Goal: Task Accomplishment & Management: Manage account settings

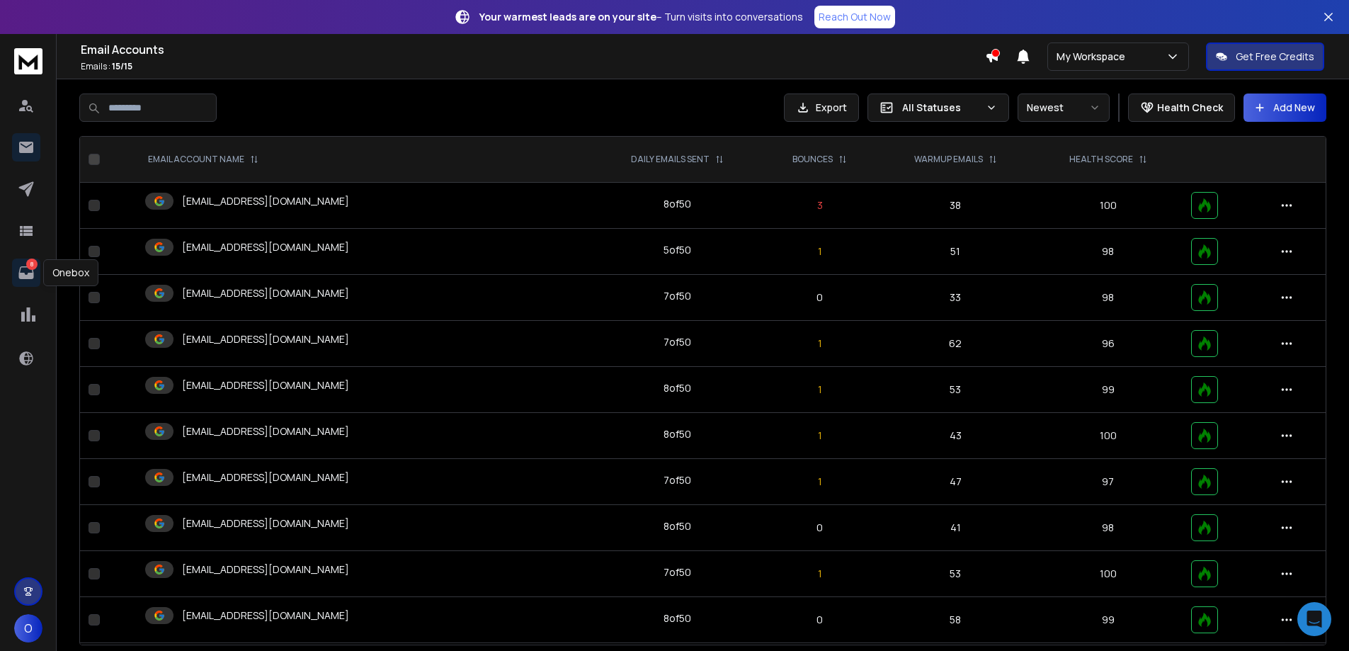
click at [37, 273] on link "8" at bounding box center [26, 273] width 28 height 28
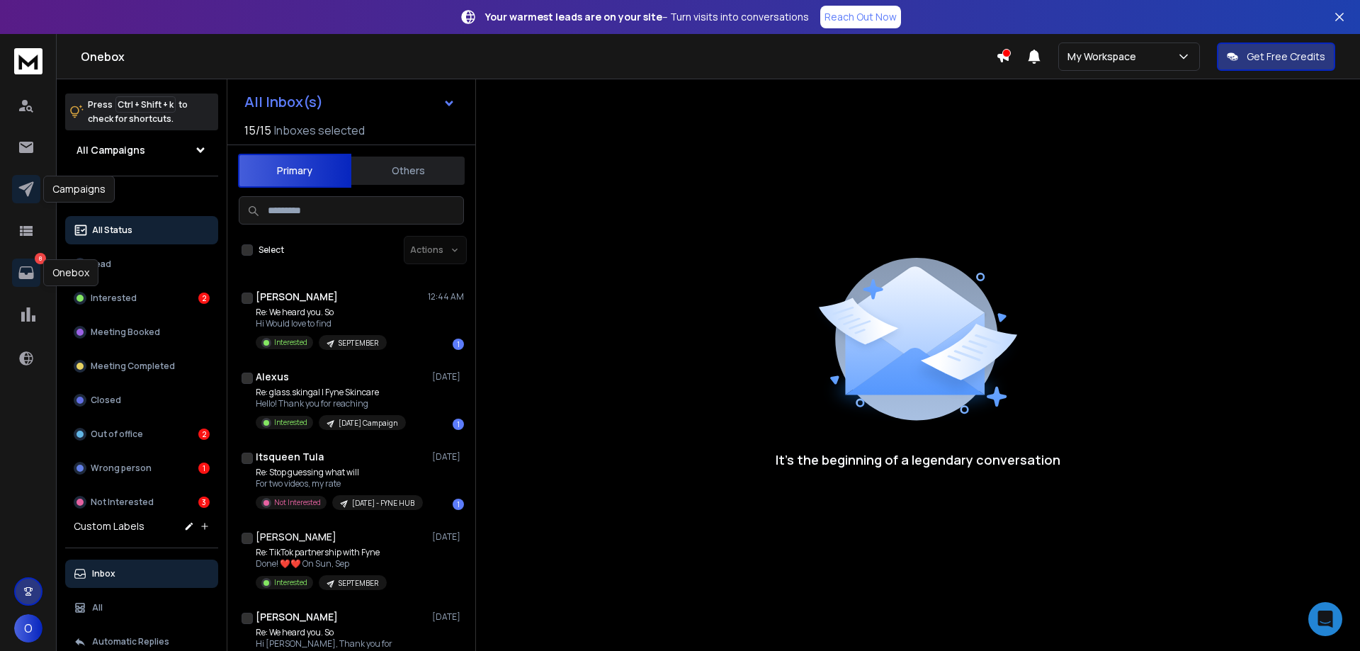
click at [23, 181] on icon at bounding box center [26, 189] width 17 height 17
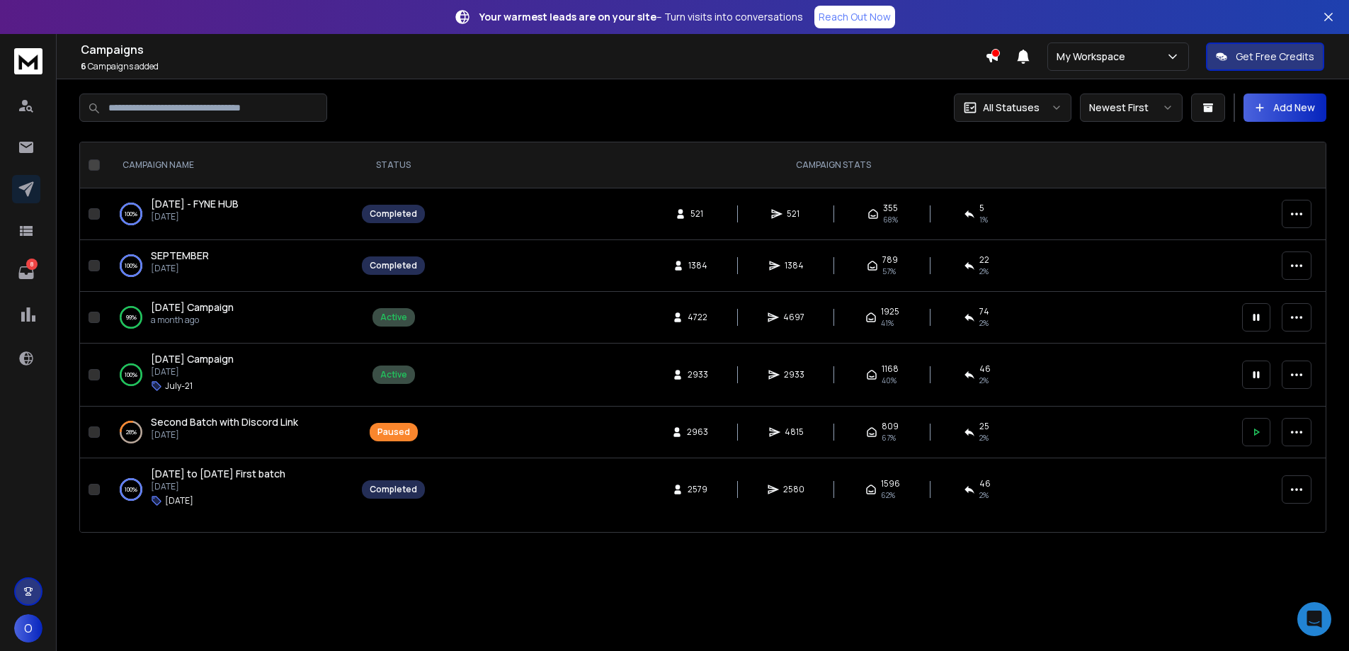
click at [295, 202] on div "100 % [DATE] - FYNE HUB [DATE]" at bounding box center [230, 214] width 220 height 34
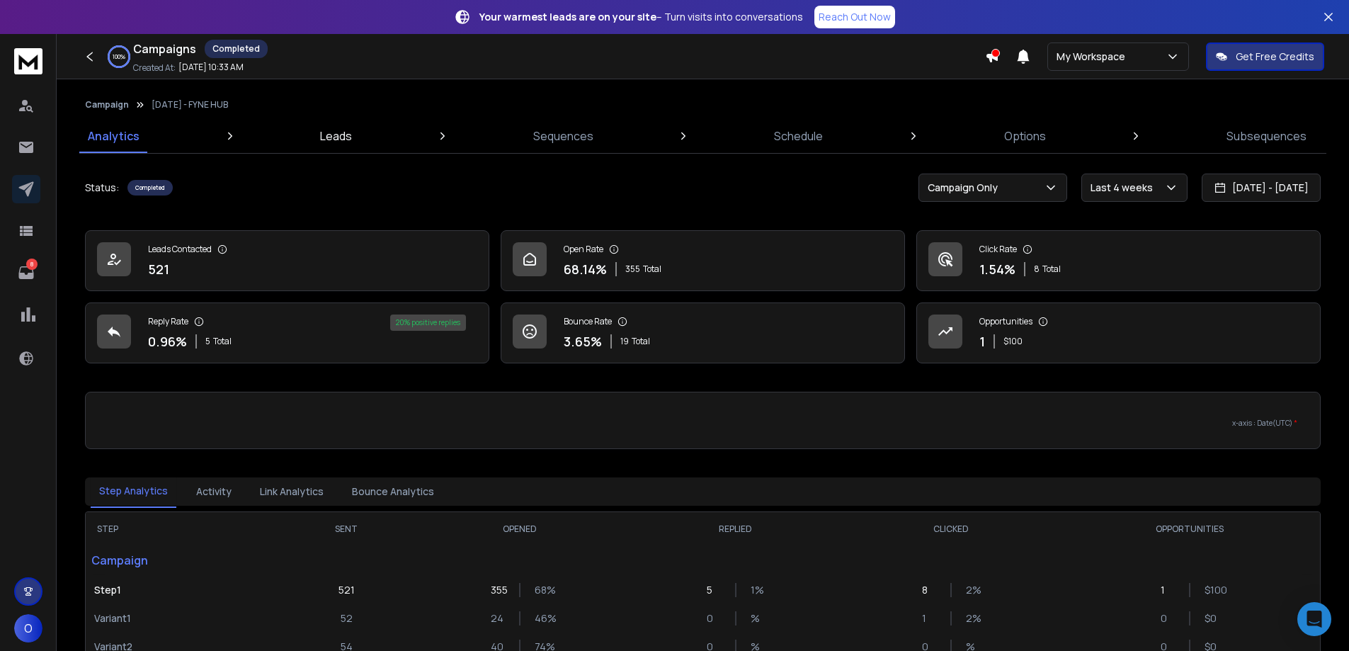
click at [348, 130] on p "Leads" at bounding box center [336, 135] width 32 height 17
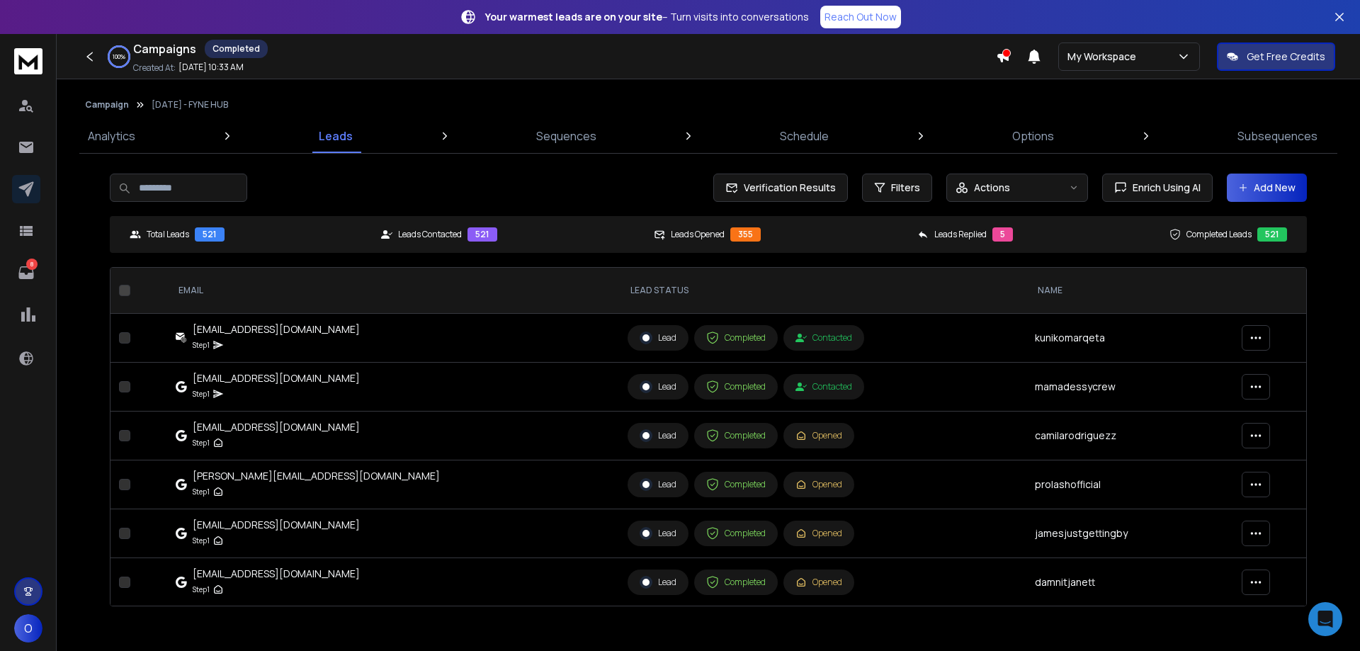
click at [1272, 189] on button "Add New" at bounding box center [1267, 188] width 80 height 28
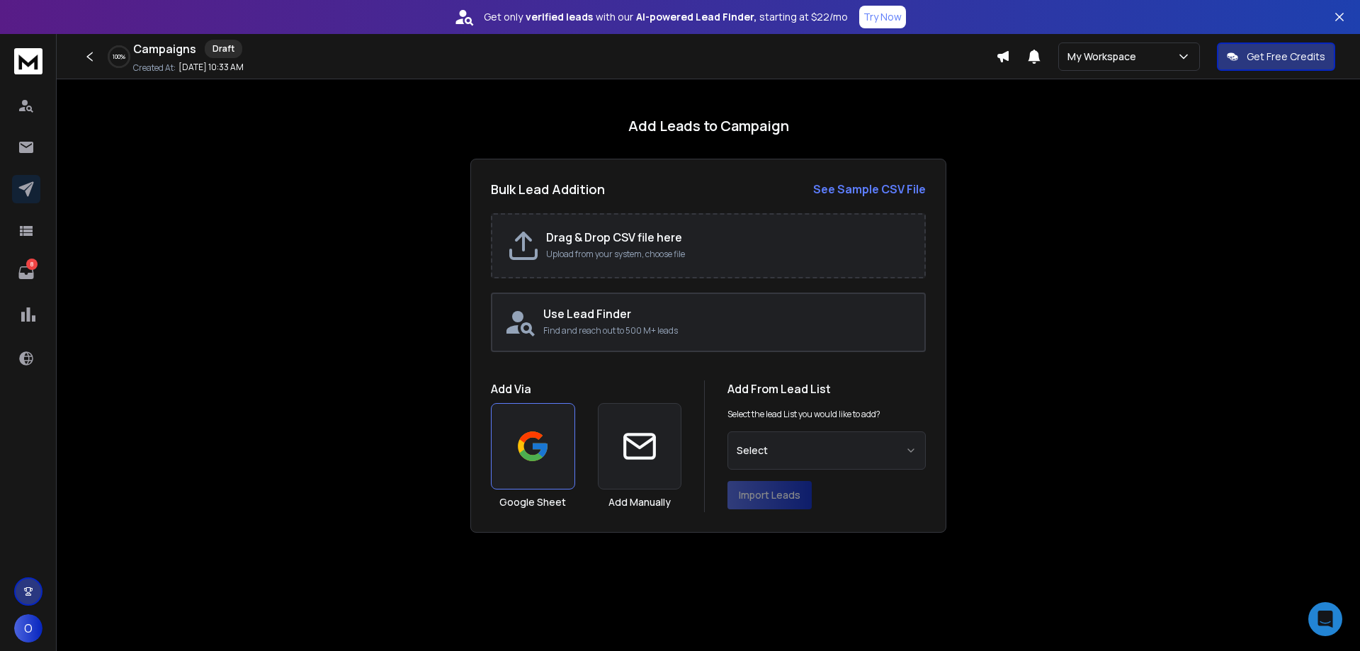
click at [516, 431] on icon at bounding box center [532, 446] width 35 height 42
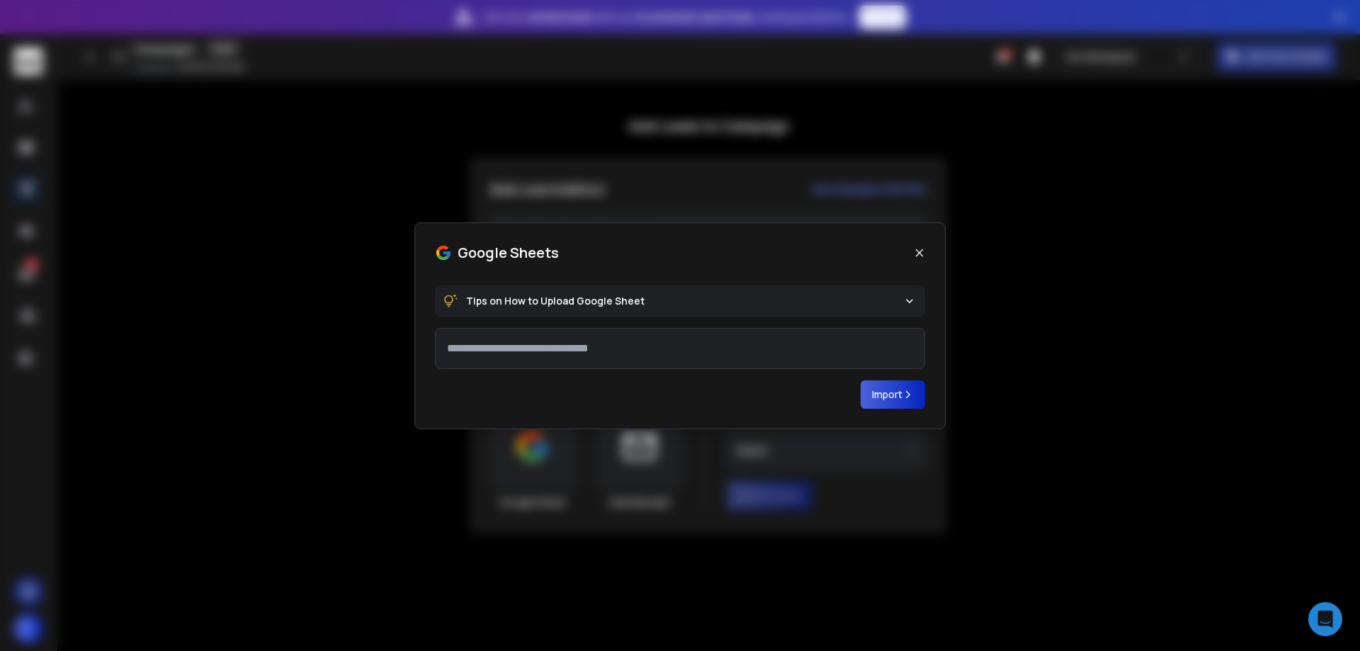
click at [731, 340] on input at bounding box center [680, 348] width 490 height 41
paste input "**********"
type input "**********"
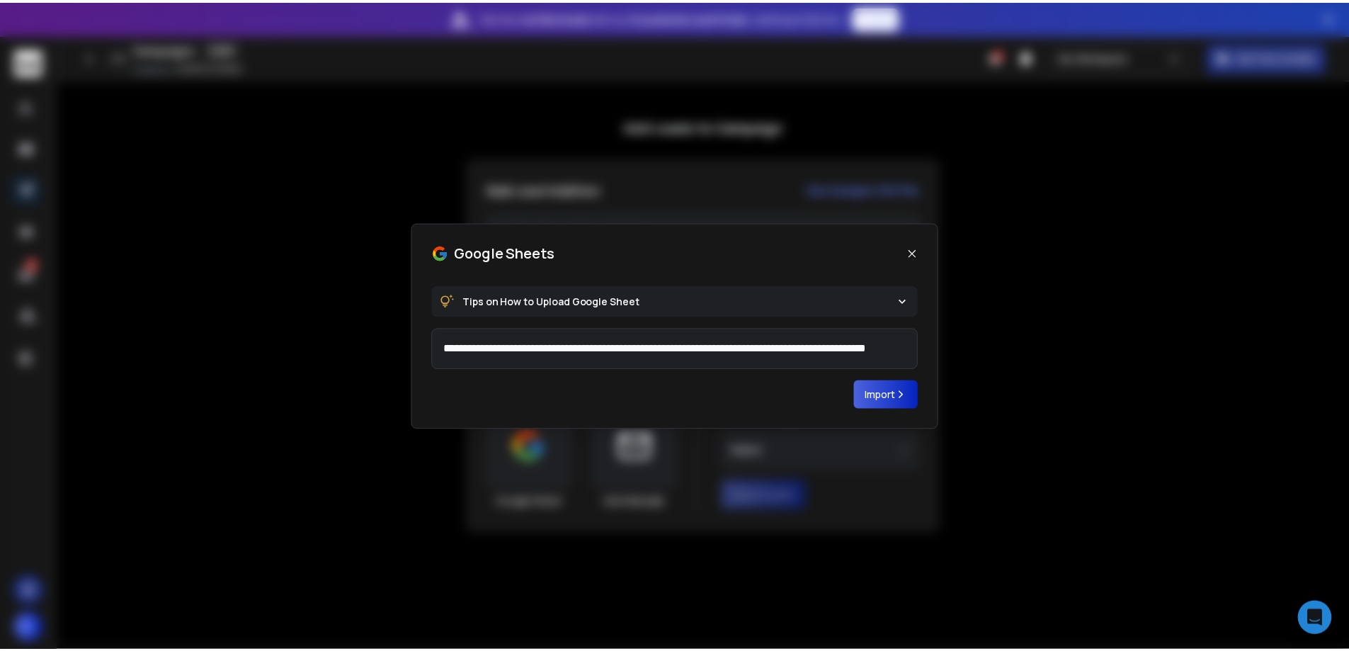
scroll to position [0, 0]
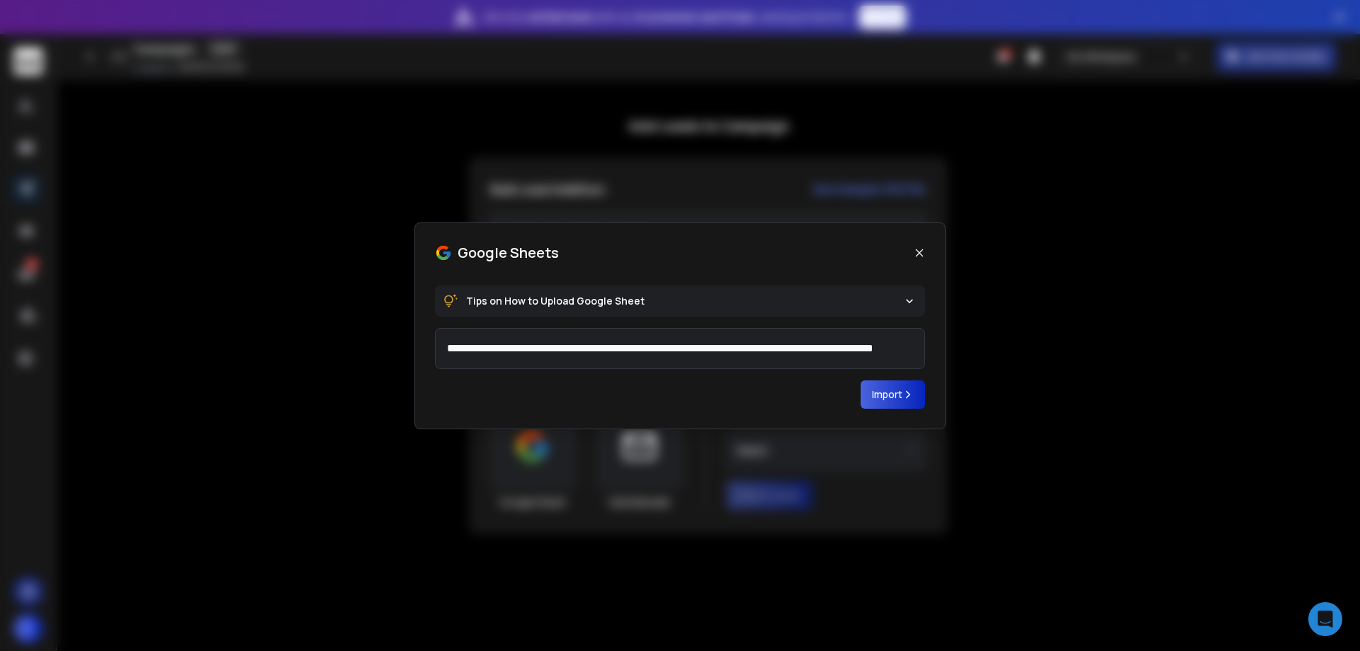
click at [898, 395] on button "Import" at bounding box center [893, 394] width 64 height 28
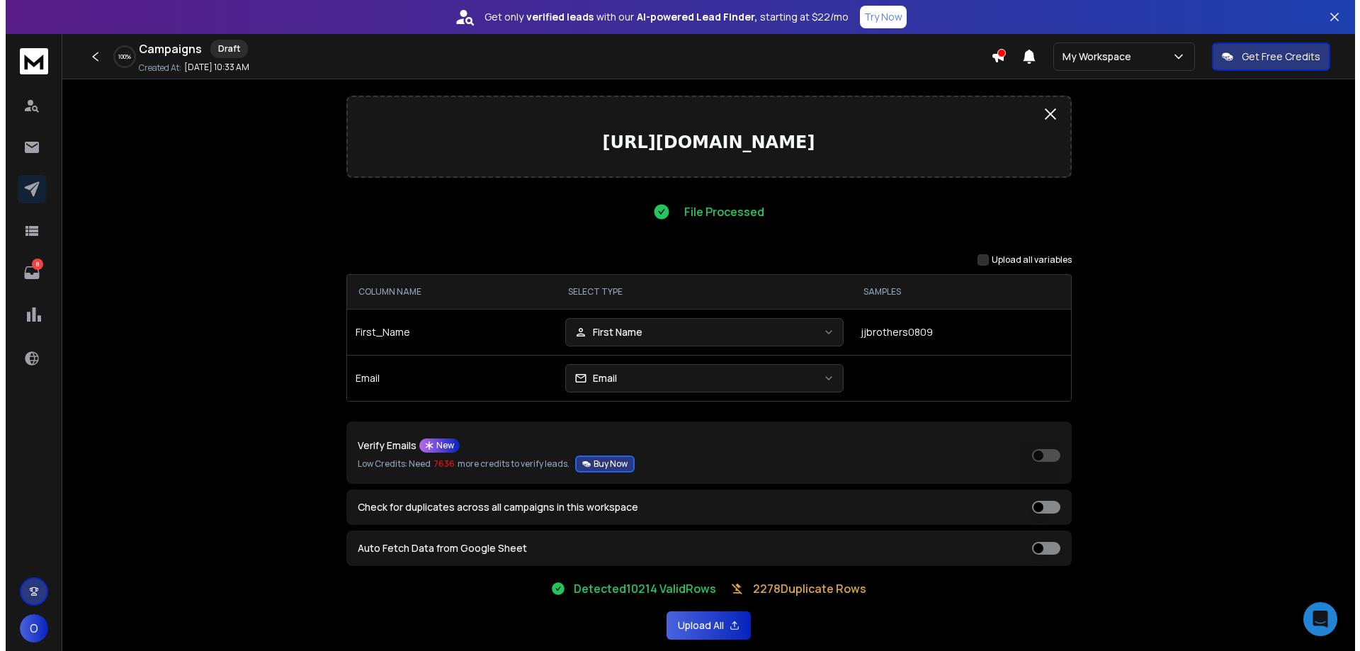
scroll to position [63, 0]
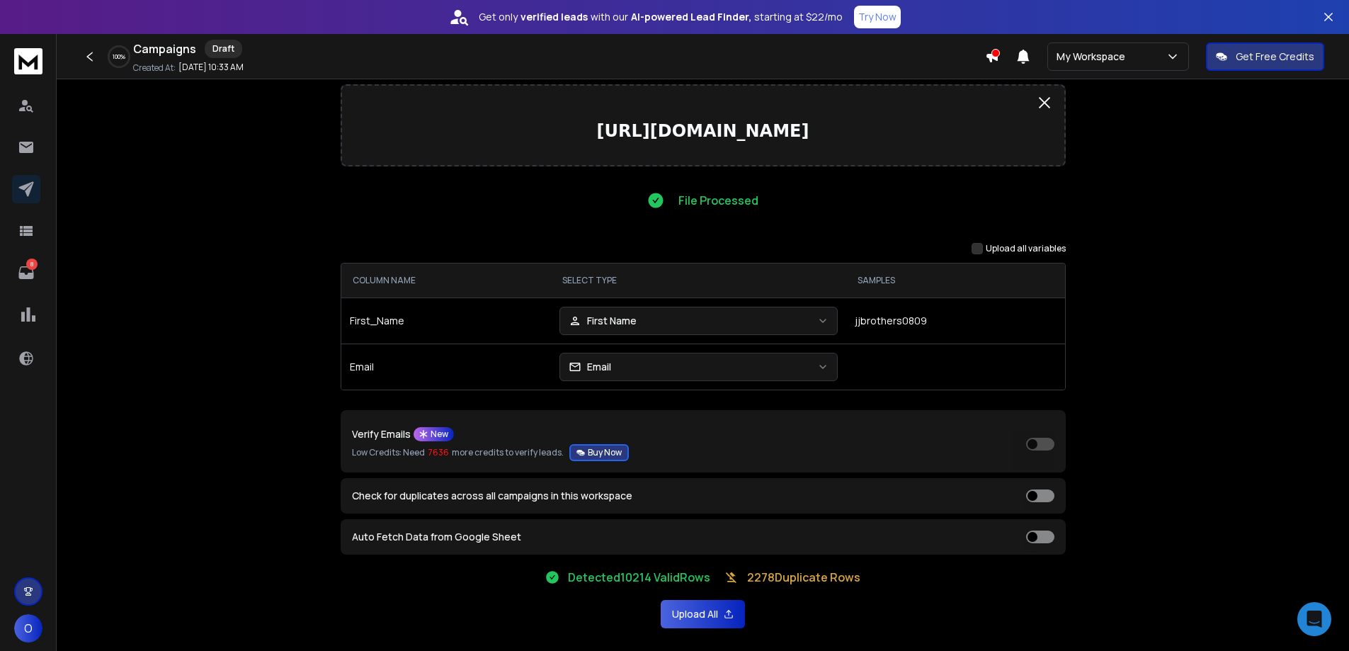
click at [709, 611] on button "Upload All" at bounding box center [703, 614] width 84 height 28
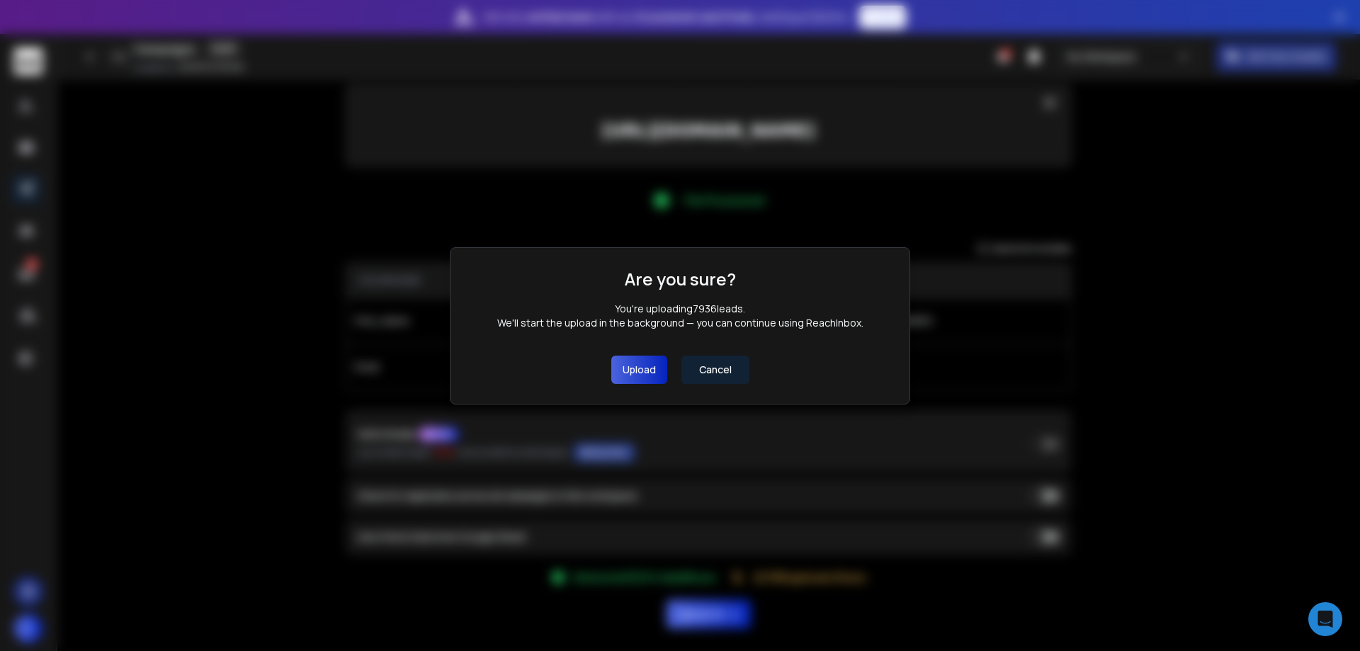
click at [647, 366] on button "Upload" at bounding box center [639, 370] width 56 height 28
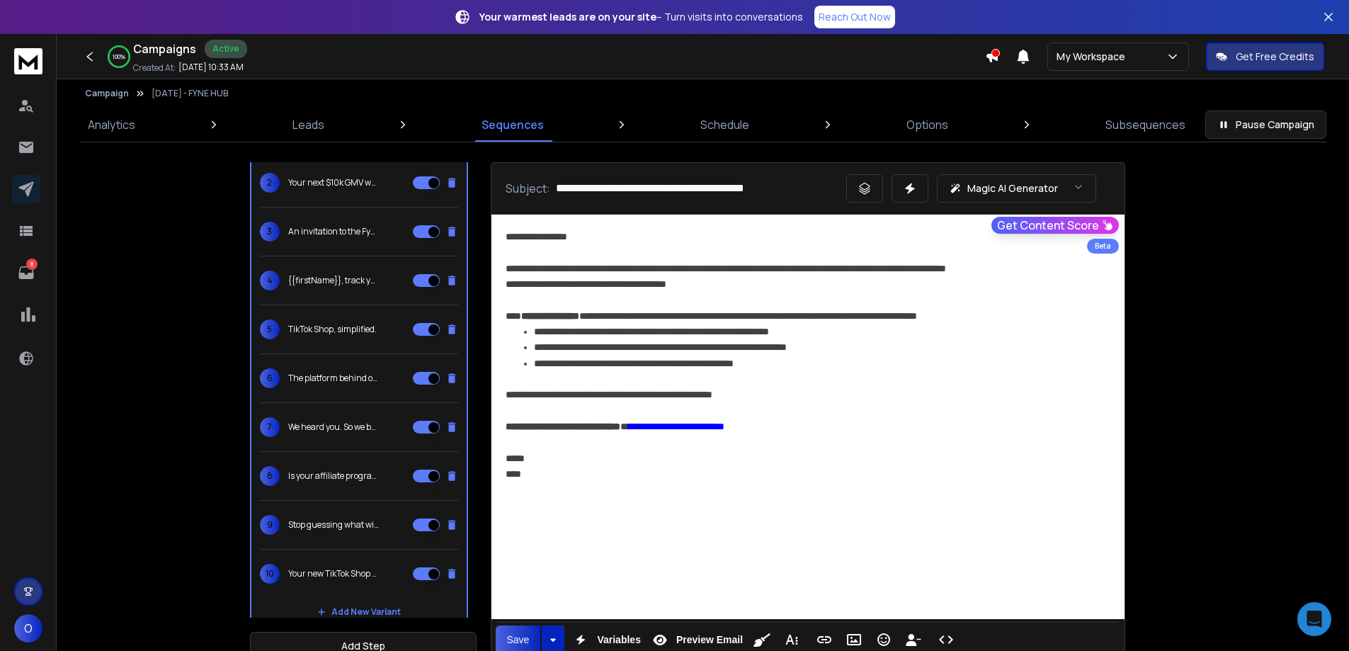
scroll to position [40, 0]
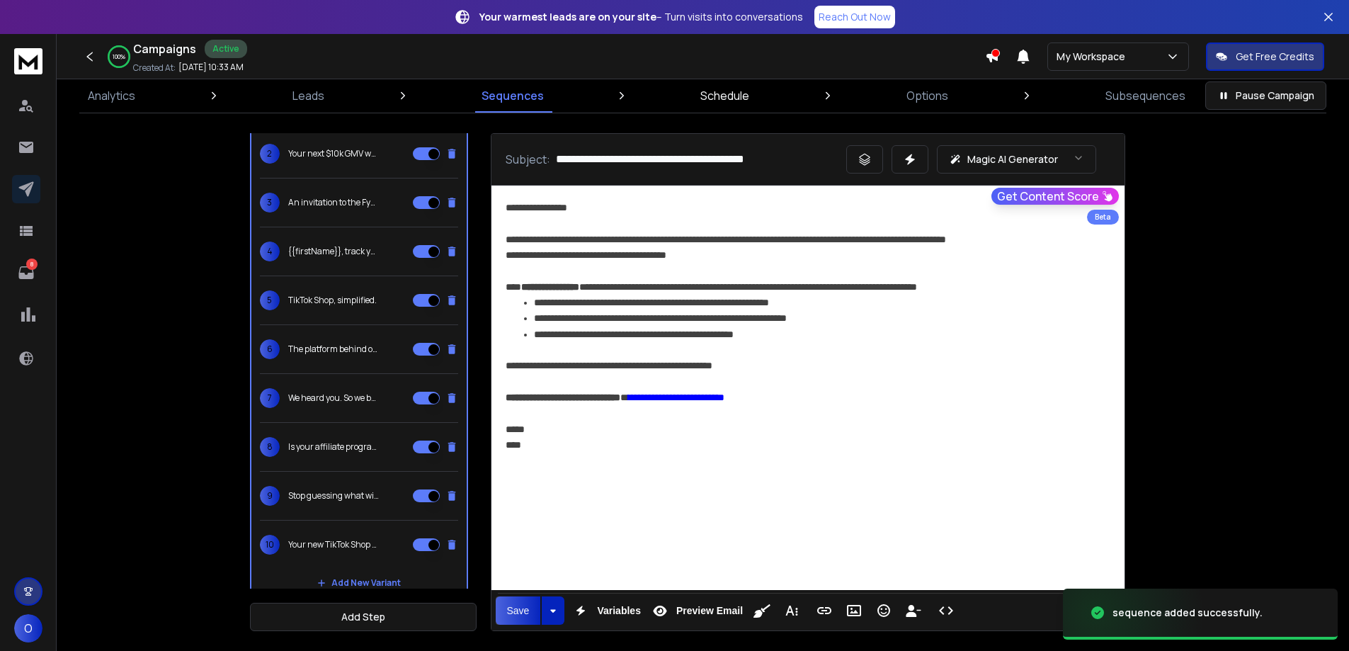
click at [746, 103] on p "Schedule" at bounding box center [725, 95] width 49 height 17
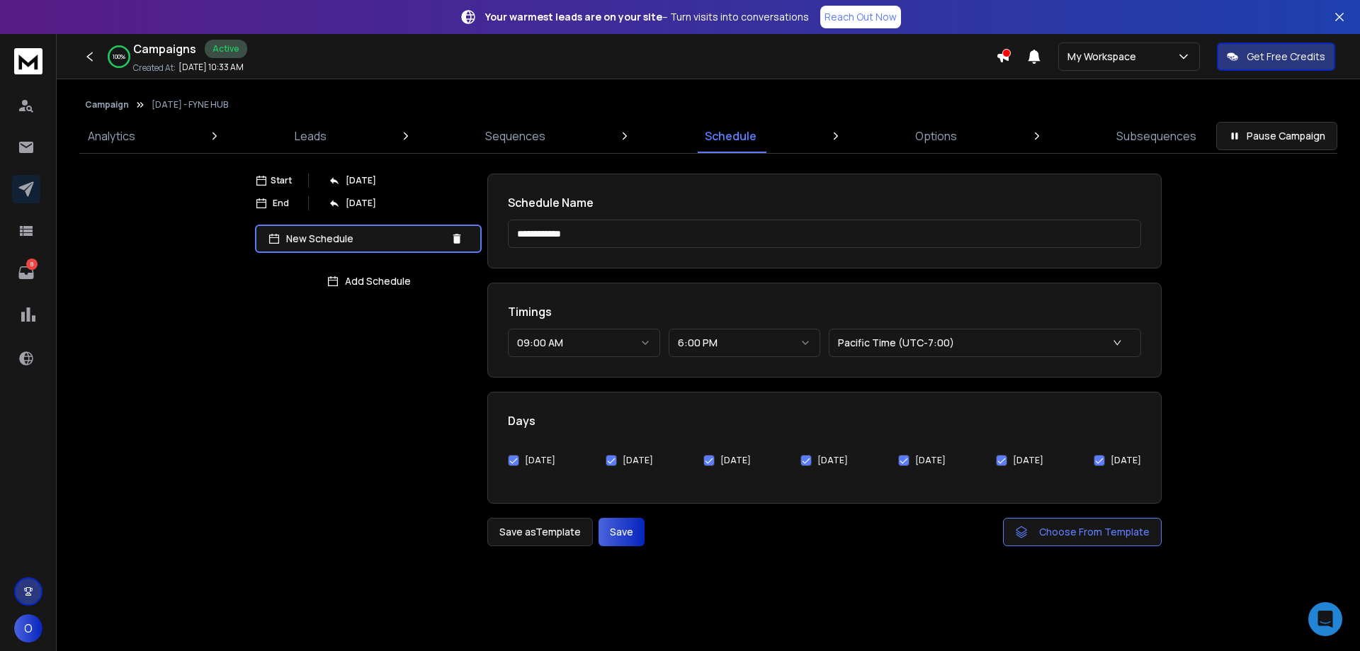
click at [619, 529] on button "Save" at bounding box center [622, 532] width 46 height 28
click at [951, 147] on link "Options" at bounding box center [936, 136] width 59 height 34
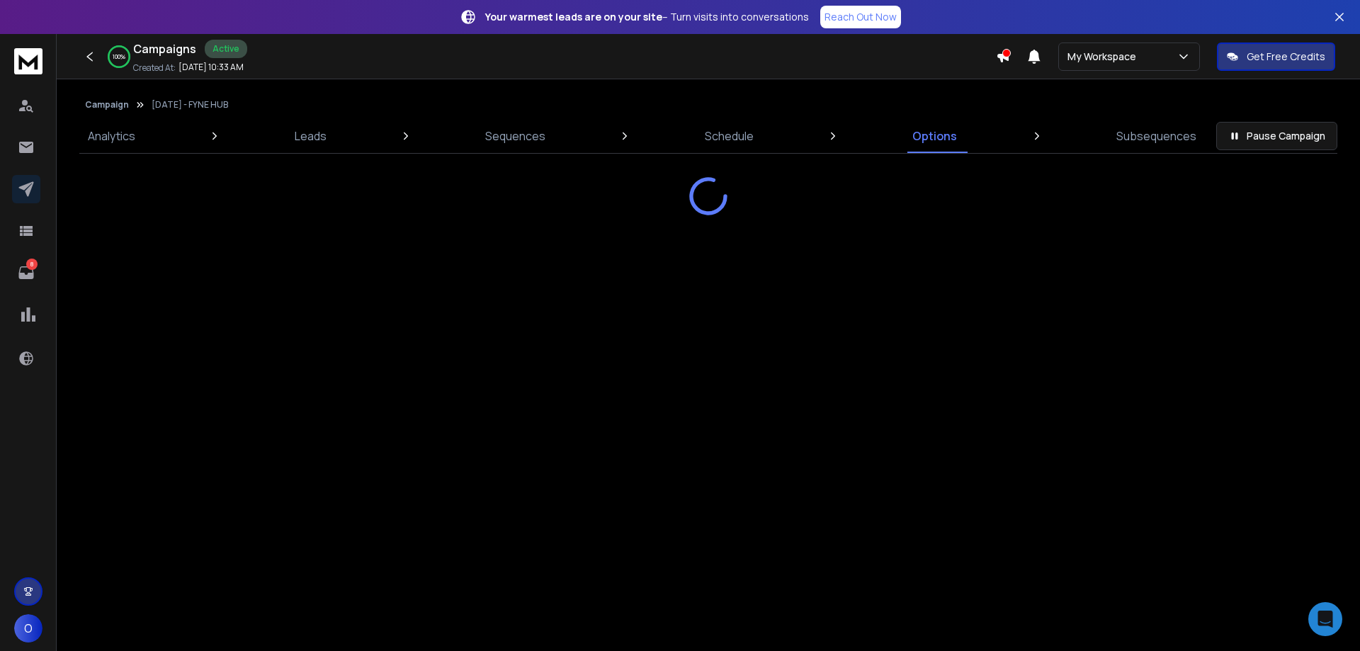
click at [951, 147] on link "Options" at bounding box center [935, 136] width 62 height 34
select select "*********"
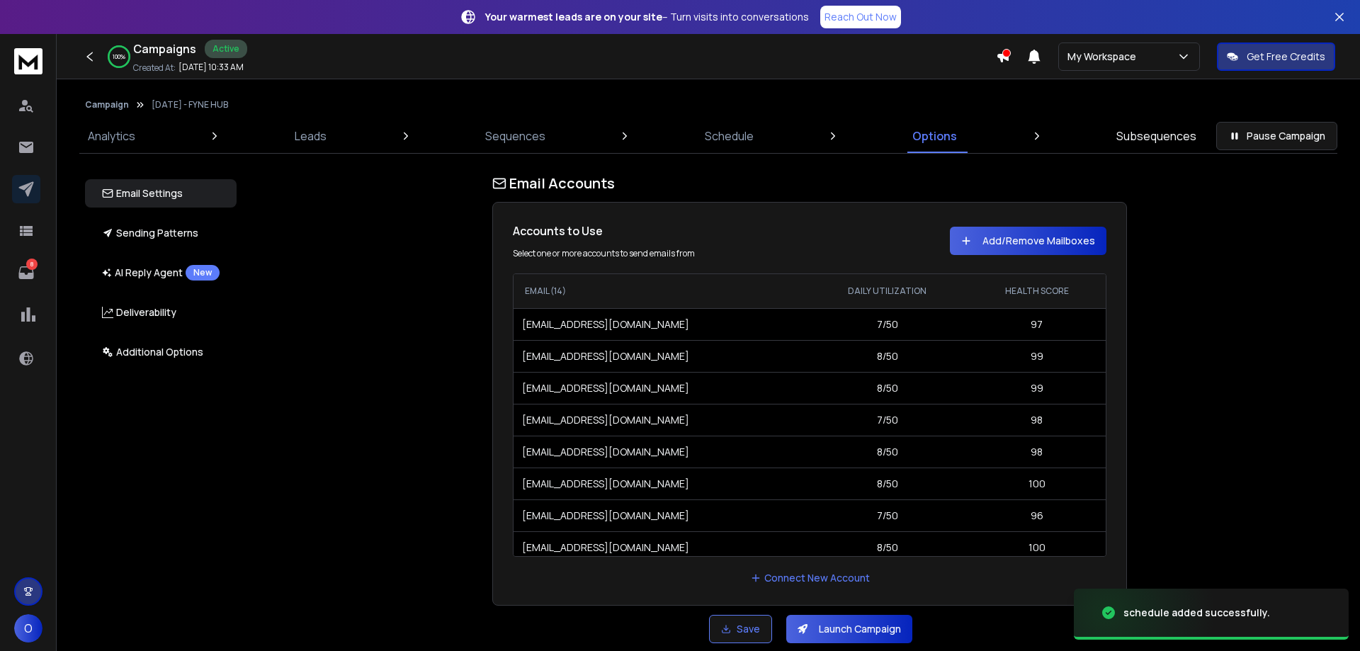
click at [1155, 135] on p "Subsequences" at bounding box center [1156, 135] width 80 height 17
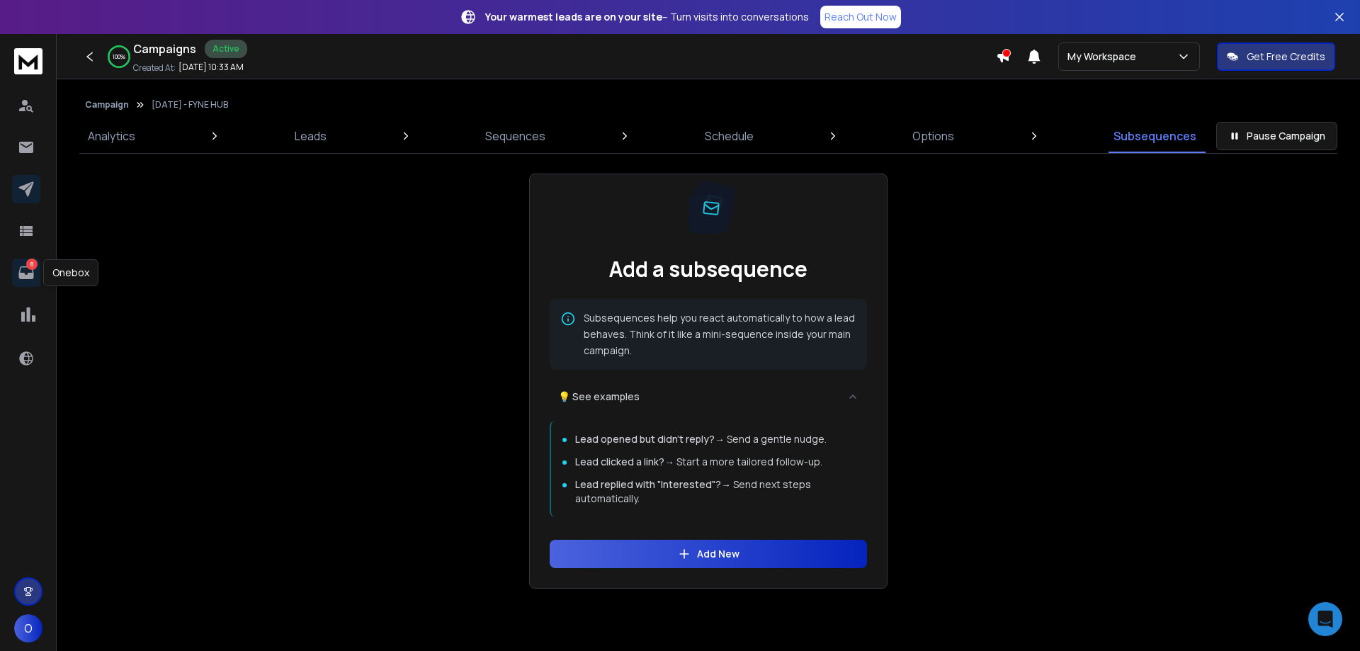
click at [19, 274] on icon at bounding box center [25, 272] width 15 height 13
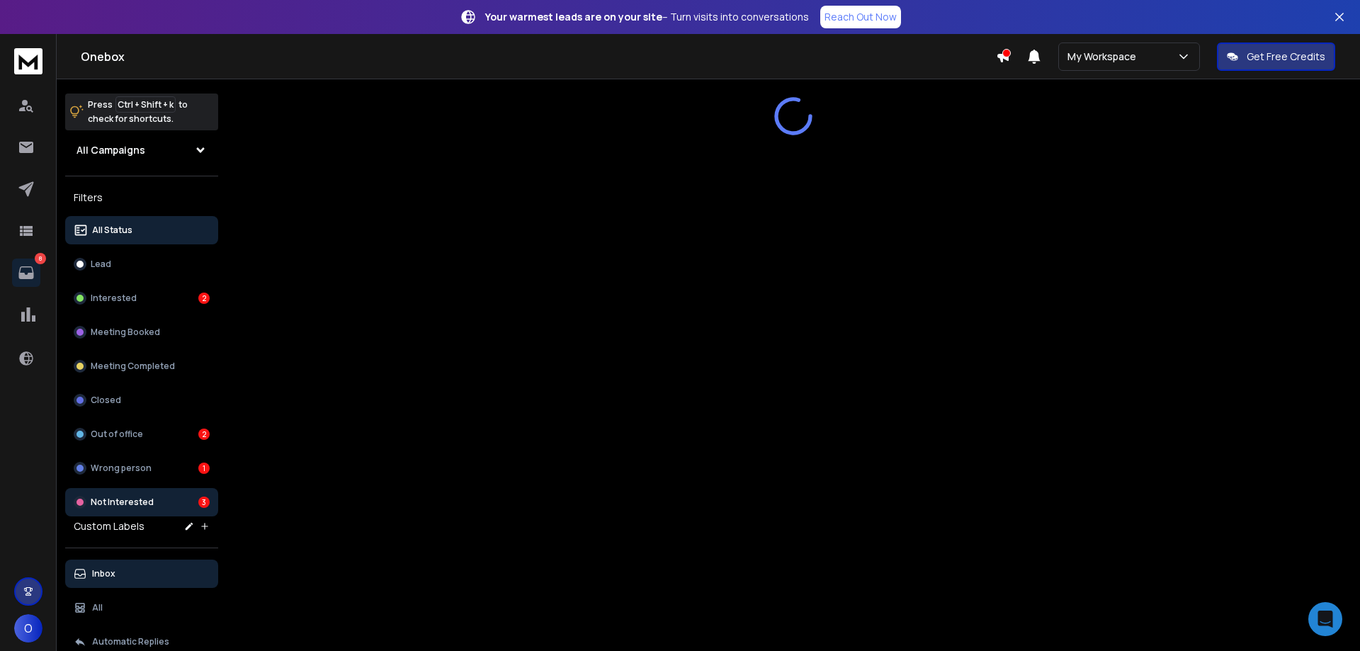
click at [166, 508] on div "All Status Lead Interested 2 Meeting Booked Meeting Completed Closed Out of off…" at bounding box center [141, 366] width 153 height 300
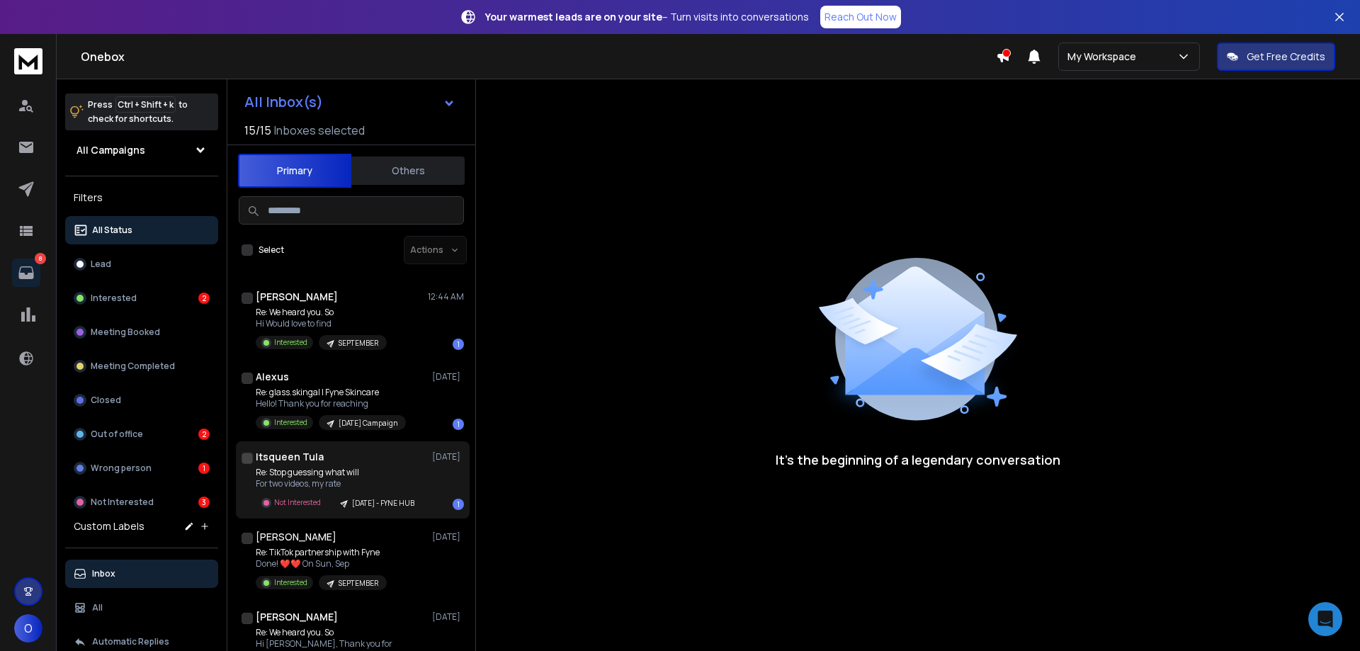
click at [393, 483] on p "For two videos, my rate" at bounding box center [339, 483] width 167 height 11
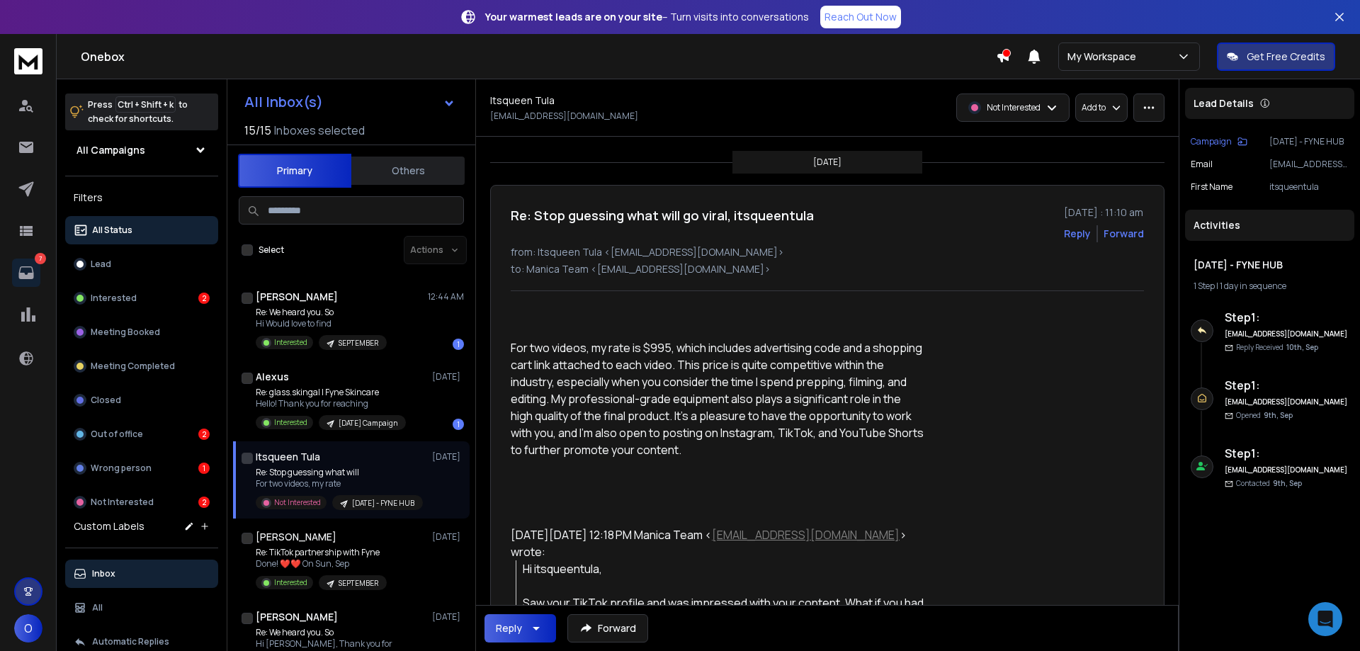
click at [684, 361] on p "For two videos, my rate is $995, which includes advertising code and a shopping…" at bounding box center [718, 398] width 414 height 119
click at [45, 185] on div "7 O" at bounding box center [28, 345] width 57 height 623
click at [40, 186] on link at bounding box center [26, 189] width 28 height 28
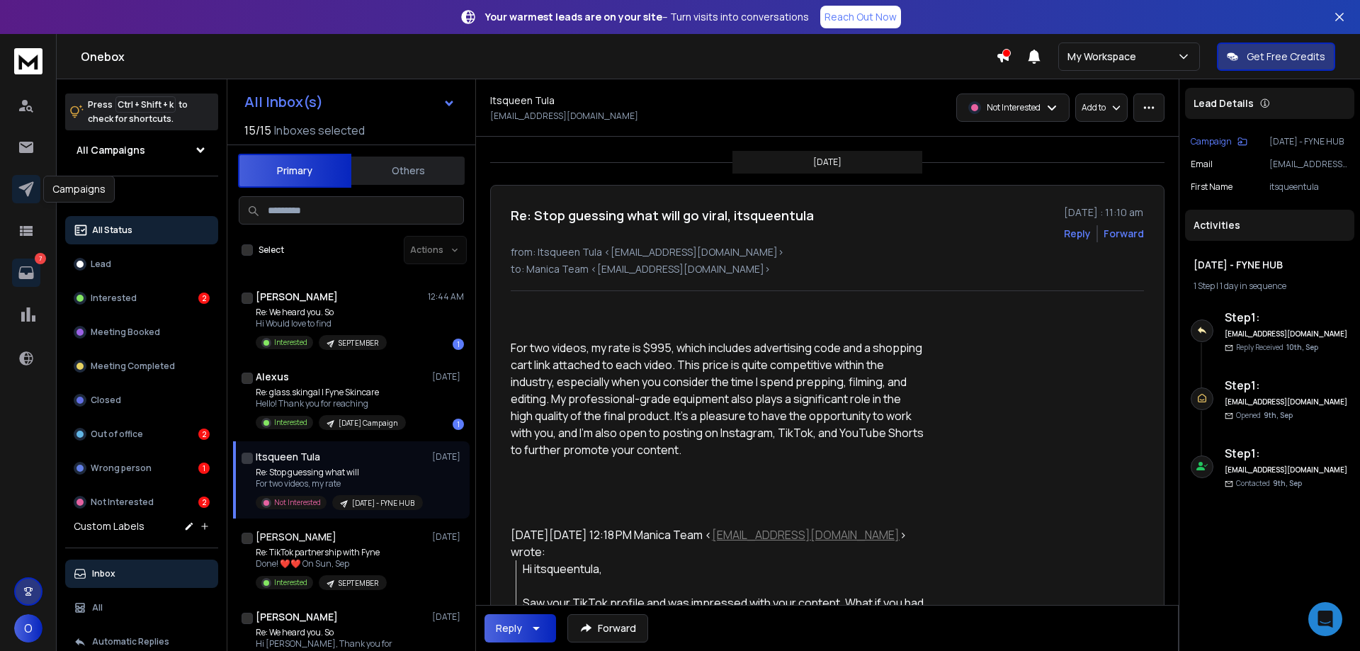
click at [16, 192] on link at bounding box center [26, 189] width 28 height 28
